Goal: Task Accomplishment & Management: Manage account settings

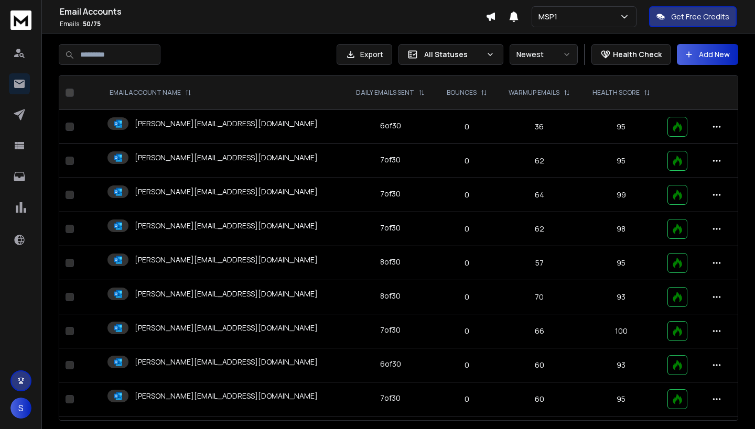
click at [571, 17] on div "MSP1" at bounding box center [583, 17] width 91 height 10
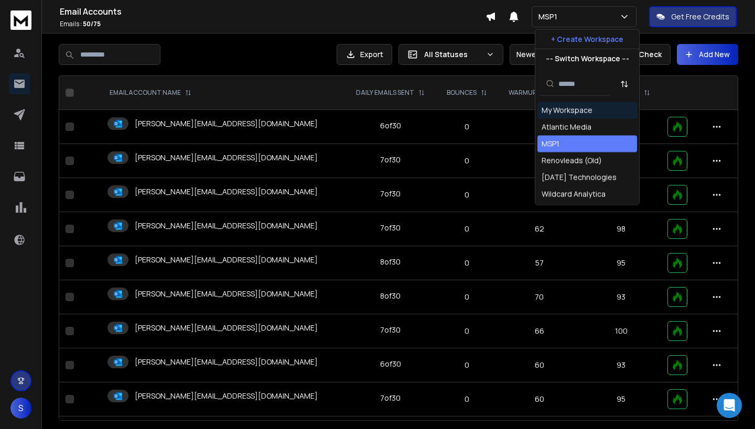
click at [571, 17] on div "MSP1" at bounding box center [583, 17] width 91 height 10
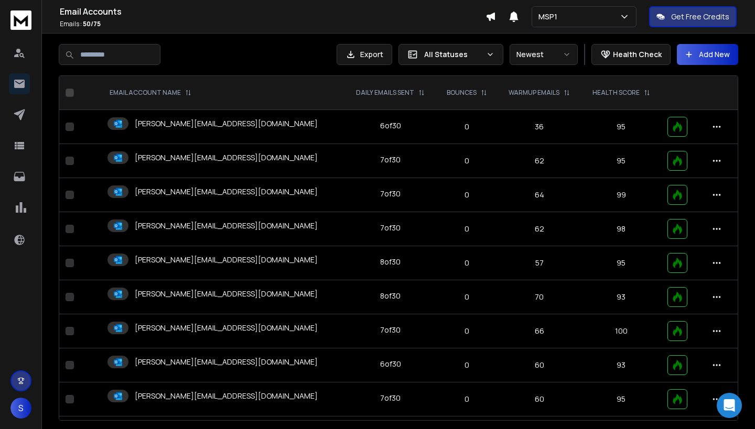
click at [571, 17] on div "MSP1" at bounding box center [583, 17] width 91 height 10
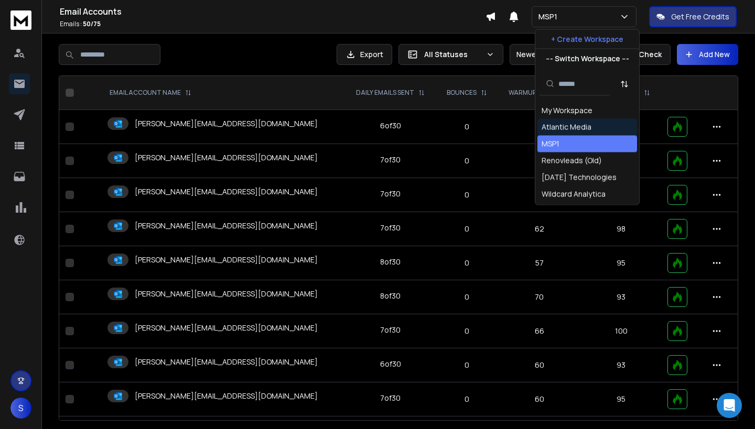
click at [569, 128] on div "Atlantic Media" at bounding box center [566, 127] width 50 height 10
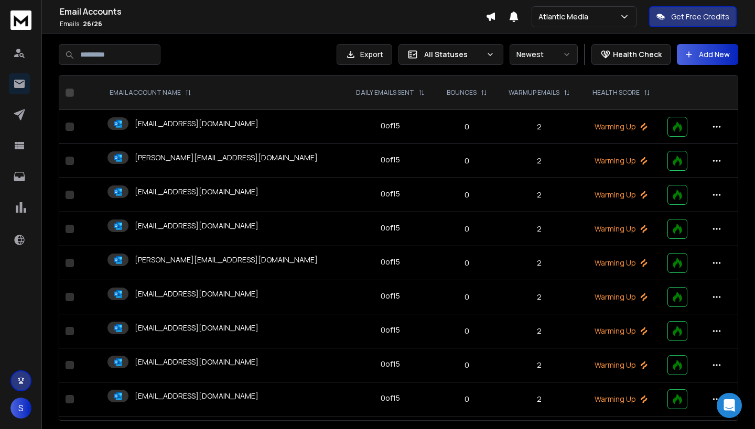
scroll to position [583, 0]
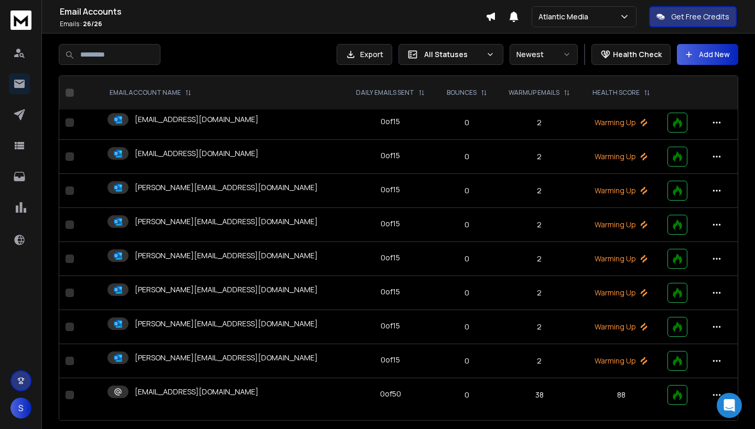
click at [178, 390] on p "[EMAIL_ADDRESS][DOMAIN_NAME]" at bounding box center [197, 392] width 124 height 10
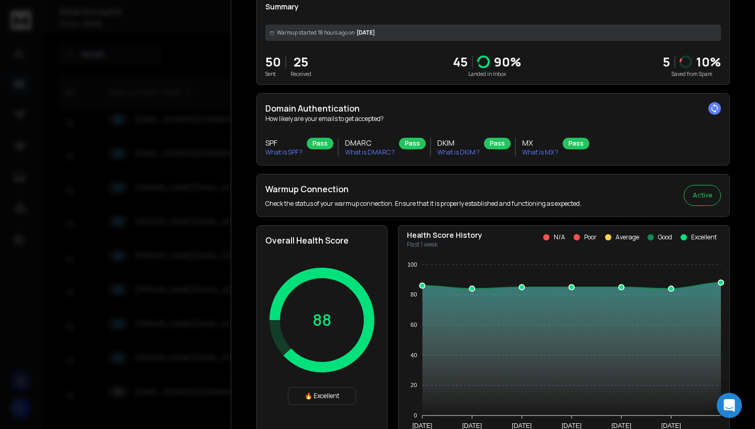
scroll to position [0, 0]
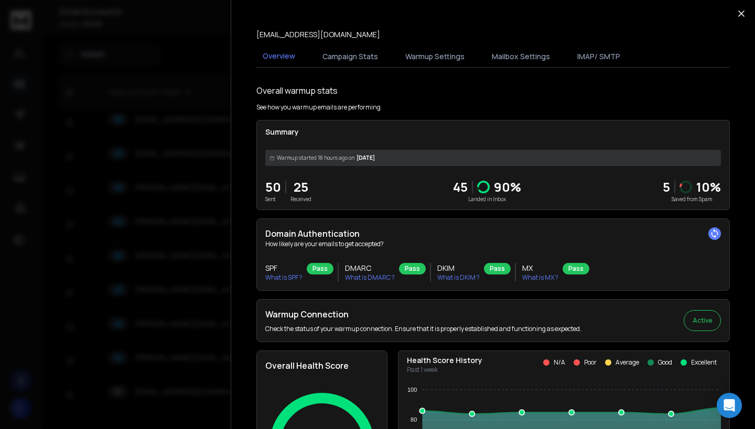
click at [738, 13] on icon "button" at bounding box center [740, 13] width 5 height 5
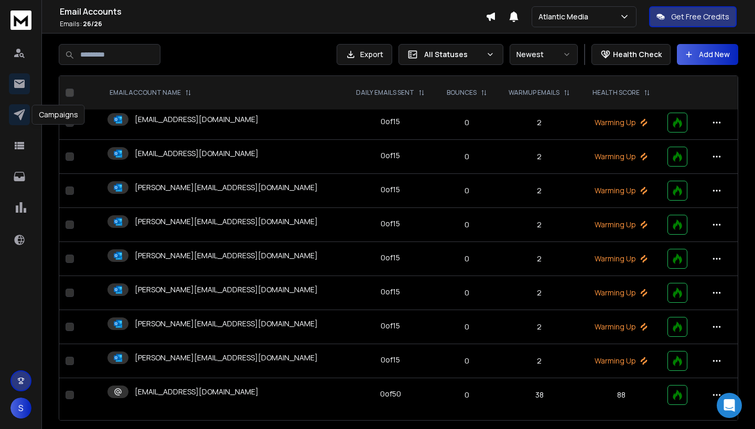
click at [21, 113] on icon at bounding box center [19, 114] width 11 height 11
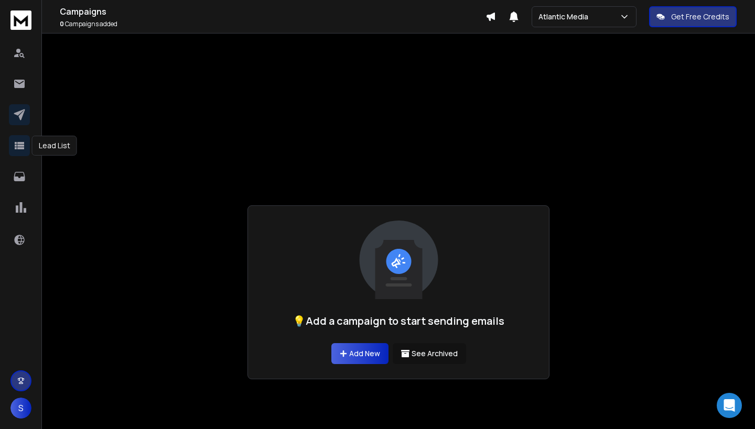
click at [20, 140] on icon at bounding box center [19, 145] width 13 height 13
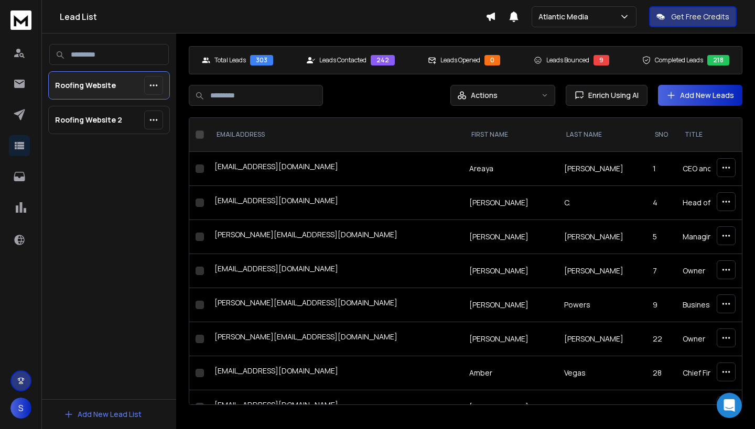
click at [157, 88] on icon "button" at bounding box center [153, 85] width 9 height 9
click at [142, 106] on p "Edit List Name" at bounding box center [127, 108] width 50 height 10
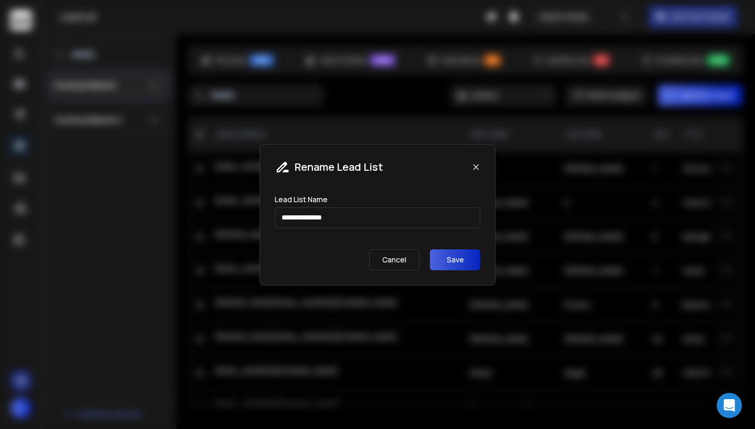
click at [345, 217] on input "**********" at bounding box center [377, 218] width 205 height 21
type input "**********"
click at [461, 267] on button "Save" at bounding box center [455, 259] width 50 height 21
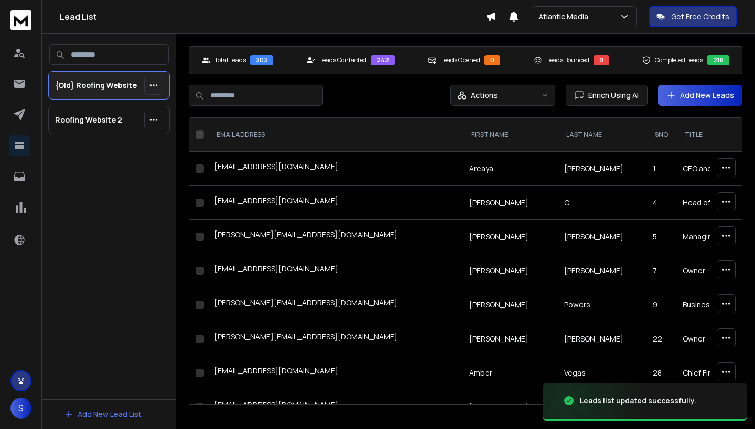
click at [154, 119] on icon "button" at bounding box center [153, 119] width 9 height 9
click at [135, 143] on p "Edit List Name" at bounding box center [127, 142] width 50 height 10
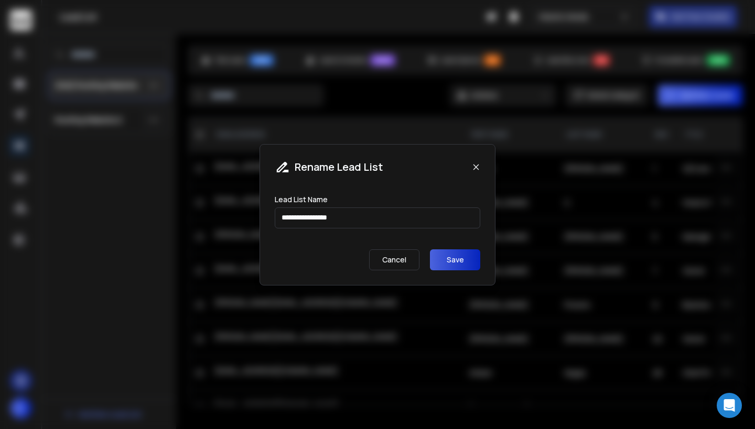
click at [355, 222] on input "**********" at bounding box center [377, 218] width 205 height 21
paste input "******"
type input "**********"
click at [463, 267] on button "Save" at bounding box center [455, 259] width 50 height 21
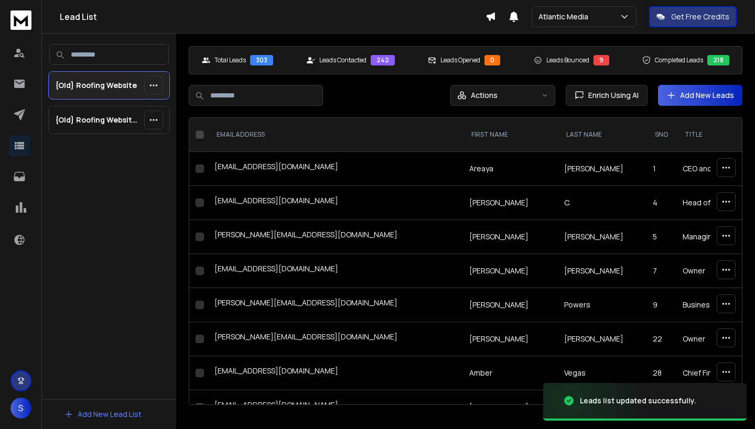
click at [90, 160] on div "{Old} Roofing Website {Old} Roofing Website 2" at bounding box center [109, 229] width 134 height 316
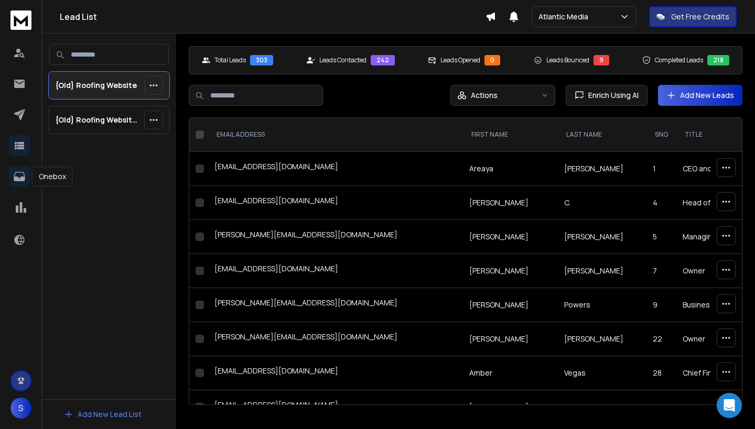
click at [25, 174] on icon at bounding box center [19, 176] width 13 height 13
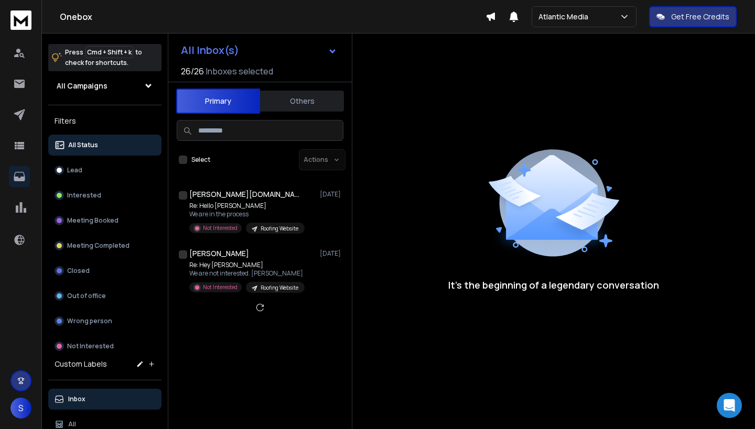
click at [107, 206] on div "All Status Lead Interested Meeting Booked Meeting Completed Closed Out of offic…" at bounding box center [104, 246] width 113 height 222
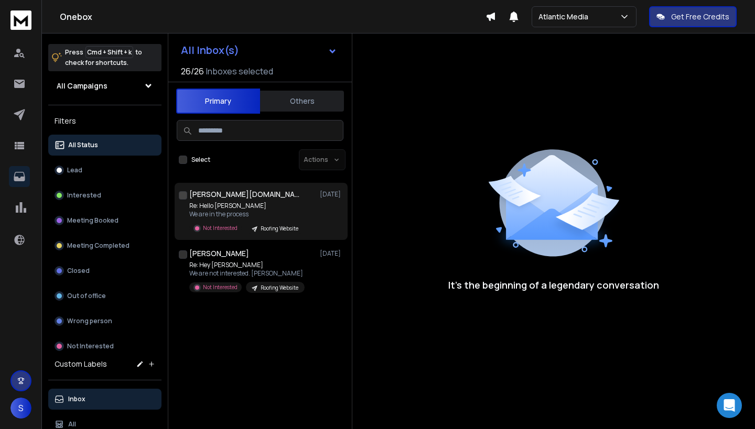
click at [231, 193] on h1 "[PERSON_NAME][DOMAIN_NAME]" at bounding box center [246, 194] width 115 height 10
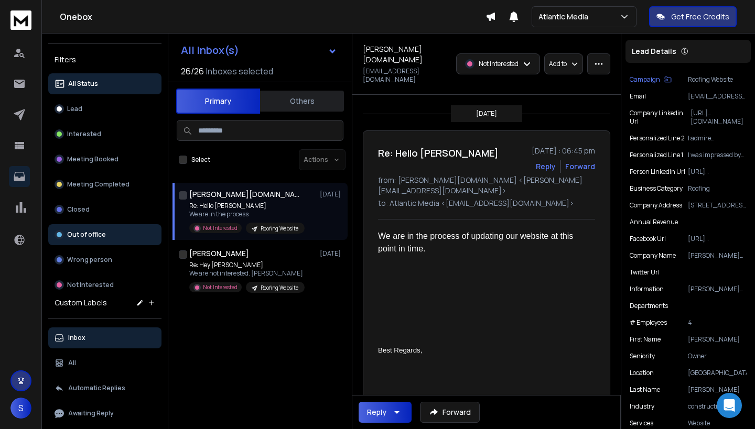
scroll to position [148, 0]
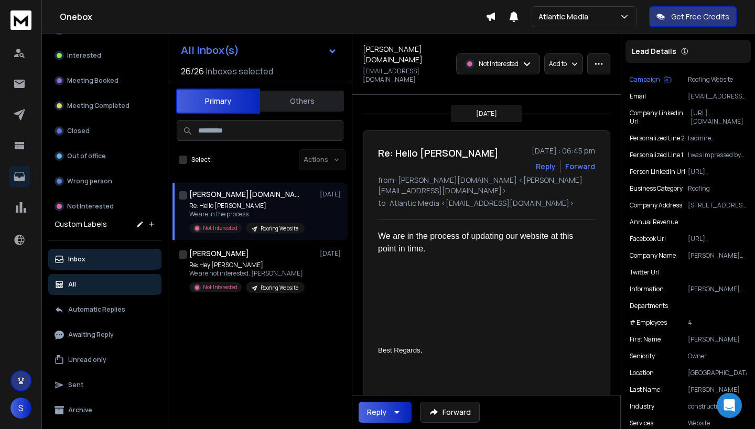
click at [91, 276] on button "All" at bounding box center [104, 284] width 113 height 21
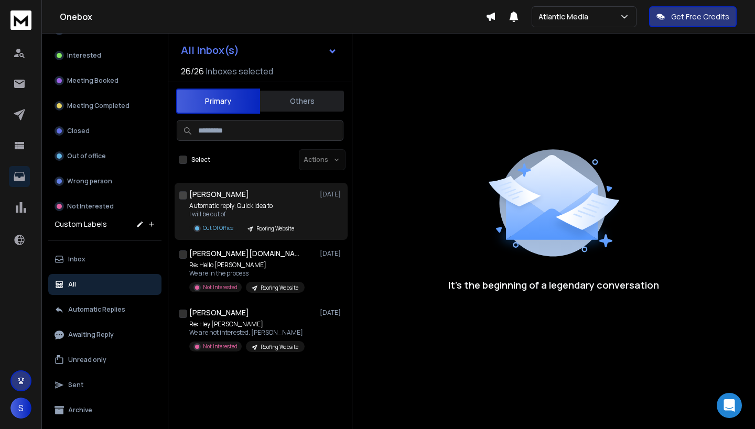
click at [247, 206] on p "Automatic reply: Quick idea to" at bounding box center [244, 206] width 111 height 8
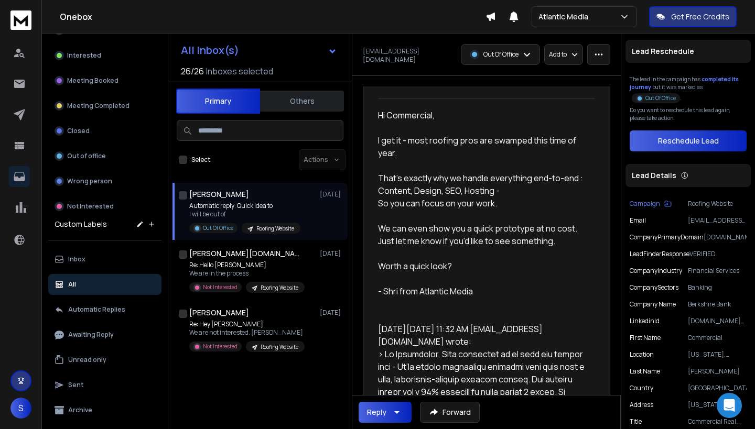
scroll to position [95, 0]
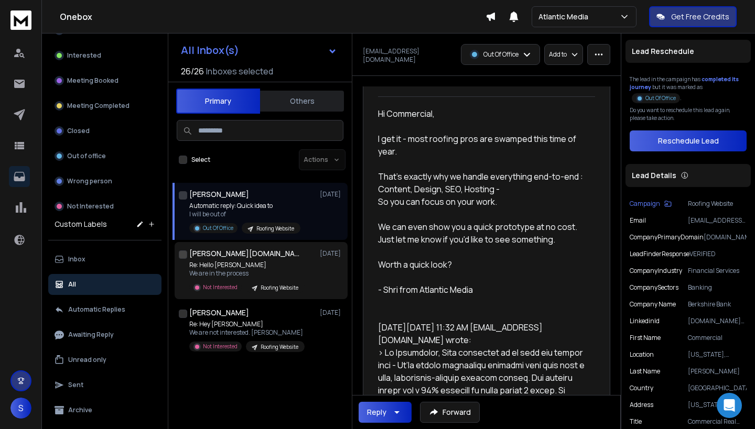
click at [235, 256] on h1 "[PERSON_NAME][DOMAIN_NAME]" at bounding box center [246, 253] width 115 height 10
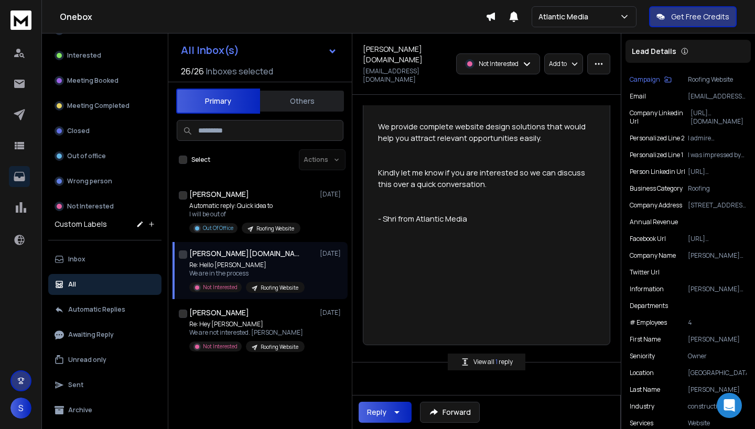
scroll to position [834, 0]
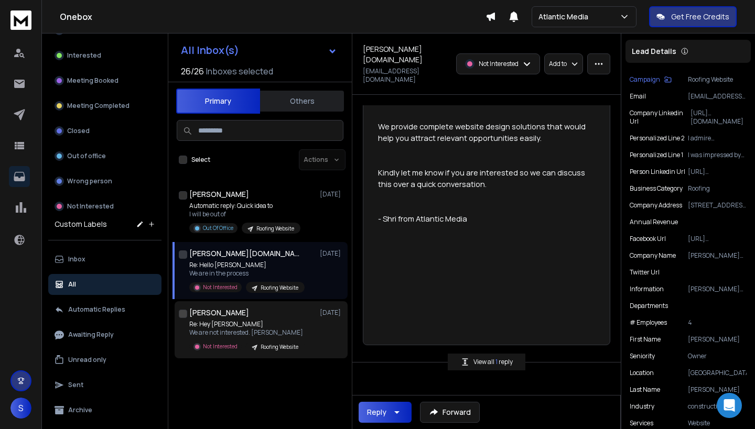
click at [234, 318] on div "[PERSON_NAME] [DATE]" at bounding box center [266, 313] width 154 height 10
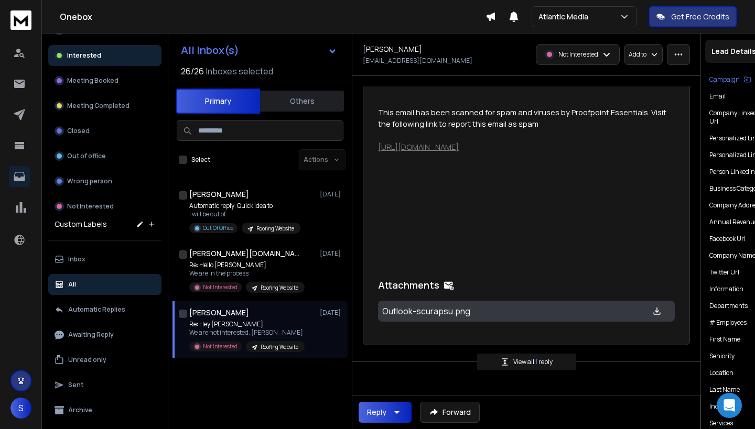
scroll to position [0, 0]
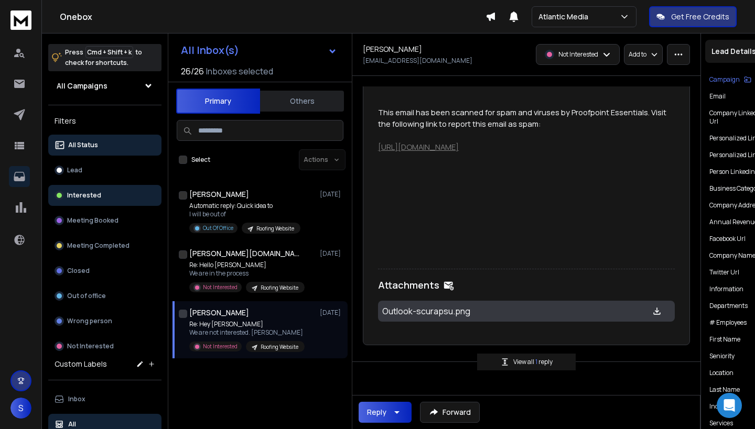
click at [86, 202] on button "Interested" at bounding box center [104, 195] width 113 height 21
